Goal: Information Seeking & Learning: Find contact information

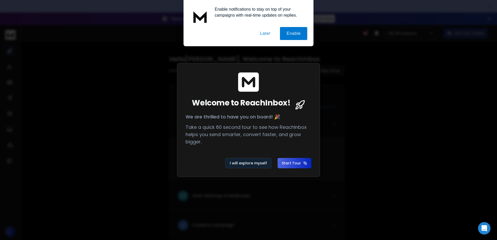
click at [251, 163] on button "I will explore myself" at bounding box center [248, 163] width 46 height 10
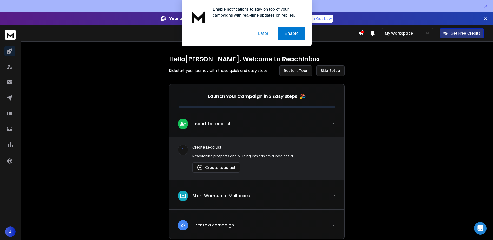
click at [268, 33] on button "Later" at bounding box center [263, 33] width 23 height 13
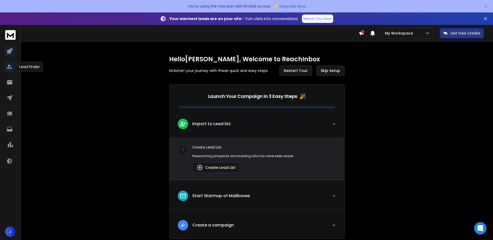
click at [13, 68] on link at bounding box center [9, 67] width 10 height 10
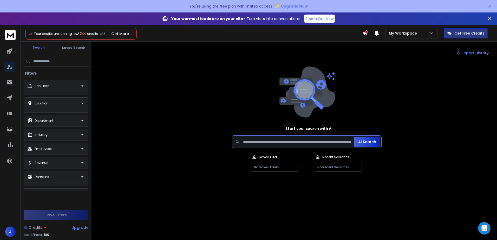
click at [261, 144] on textarea at bounding box center [297, 142] width 108 height 10
type textarea "**********"
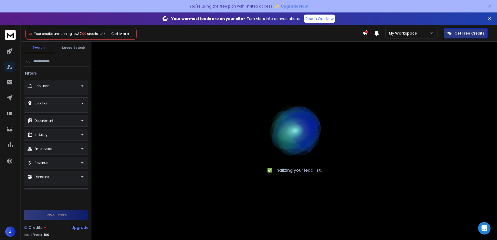
type input "**********"
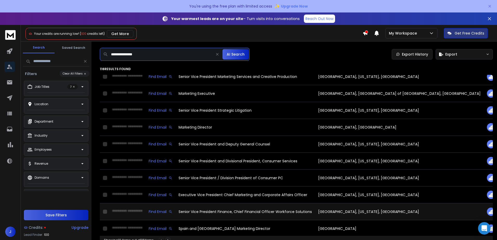
scroll to position [27, 0]
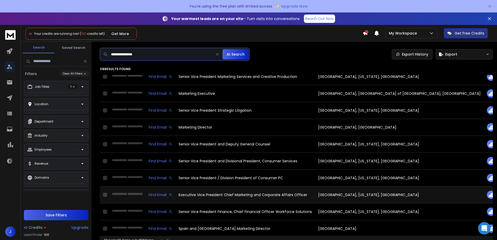
click at [160, 192] on div "Find Email" at bounding box center [161, 194] width 24 height 5
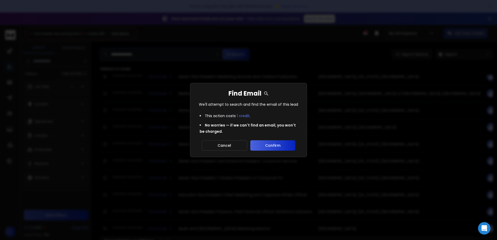
click at [274, 144] on button "Confirm" at bounding box center [272, 145] width 45 height 10
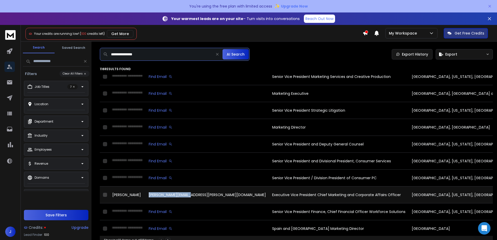
drag, startPoint x: 146, startPoint y: 191, endPoint x: 190, endPoint y: 191, distance: 43.7
click at [190, 191] on td "[PERSON_NAME][EMAIL_ADDRESS][PERSON_NAME][DOMAIN_NAME]" at bounding box center [208, 195] width 124 height 17
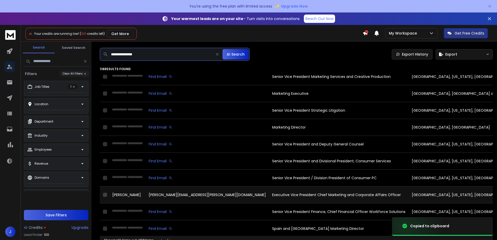
click at [132, 192] on span "[PERSON_NAME]" at bounding box center [126, 194] width 29 height 5
click at [133, 192] on span "[PERSON_NAME]" at bounding box center [126, 194] width 29 height 5
click at [269, 192] on td "Executive Vice President Chief Marketing and Corporate Affairs Officer" at bounding box center [339, 195] width 140 height 17
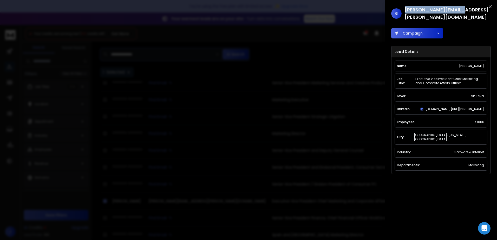
drag, startPoint x: 464, startPoint y: 12, endPoint x: 405, endPoint y: 11, distance: 58.5
click at [405, 11] on div "RI [PERSON_NAME][EMAIL_ADDRESS][PERSON_NAME][DOMAIN_NAME]" at bounding box center [441, 13] width 100 height 15
drag, startPoint x: 405, startPoint y: 11, endPoint x: 408, endPoint y: 12, distance: 3.1
copy h1 "[PERSON_NAME][EMAIL_ADDRESS][PERSON_NAME][DOMAIN_NAME]"
click at [490, 8] on icon "button" at bounding box center [490, 6] width 5 height 5
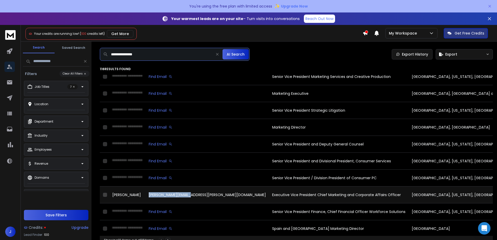
drag, startPoint x: 147, startPoint y: 192, endPoint x: 188, endPoint y: 191, distance: 40.8
click at [188, 191] on td "[PERSON_NAME][EMAIL_ADDRESS][PERSON_NAME][DOMAIN_NAME]" at bounding box center [208, 195] width 124 height 17
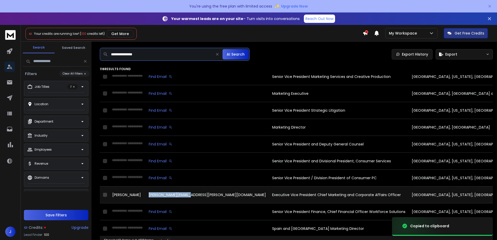
copy div "[PERSON_NAME][EMAIL_ADDRESS][PERSON_NAME][DOMAIN_NAME]"
